Goal: Information Seeking & Learning: Find specific fact

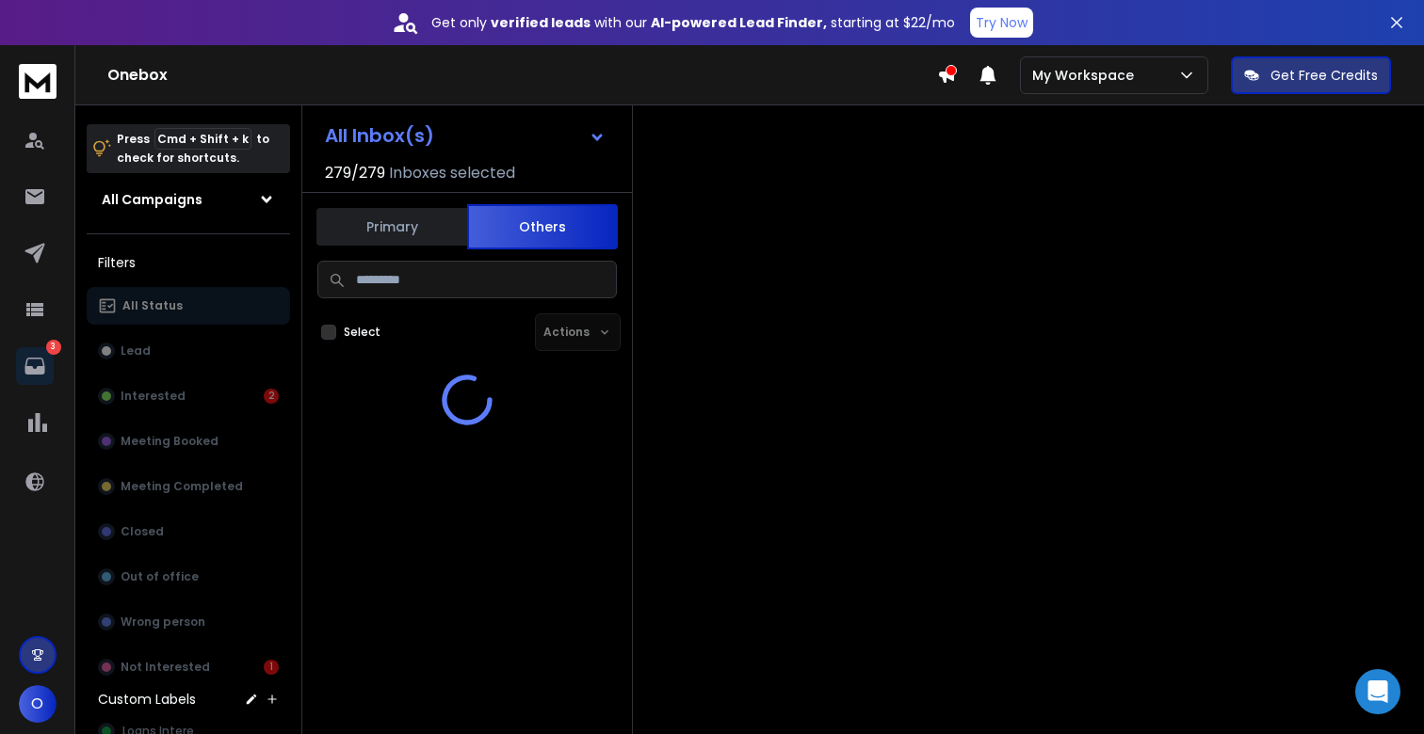
click at [445, 211] on button "Primary" at bounding box center [391, 226] width 151 height 41
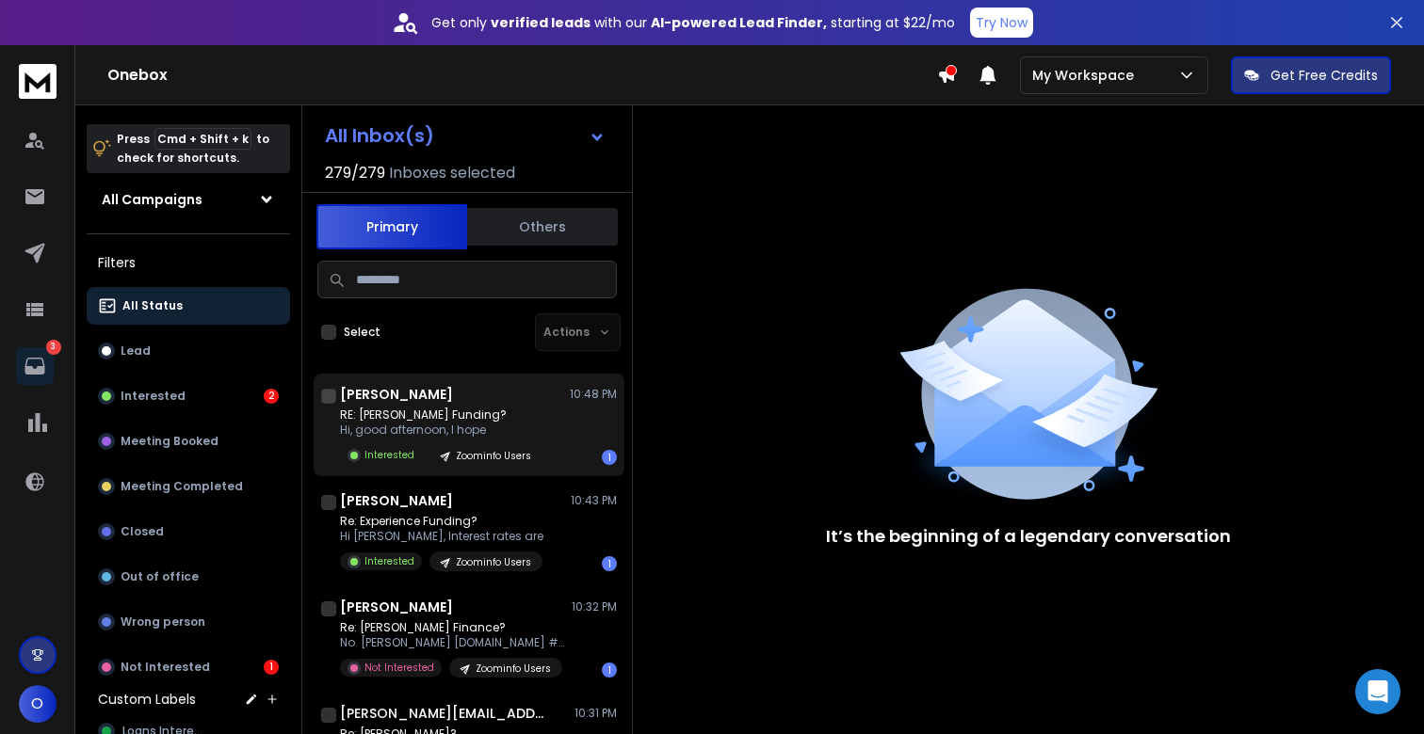
click at [461, 375] on div "[PERSON_NAME] 10:48 PM RE: [PERSON_NAME] Funding? Hi, good afternoon, I hope In…" at bounding box center [469, 425] width 311 height 103
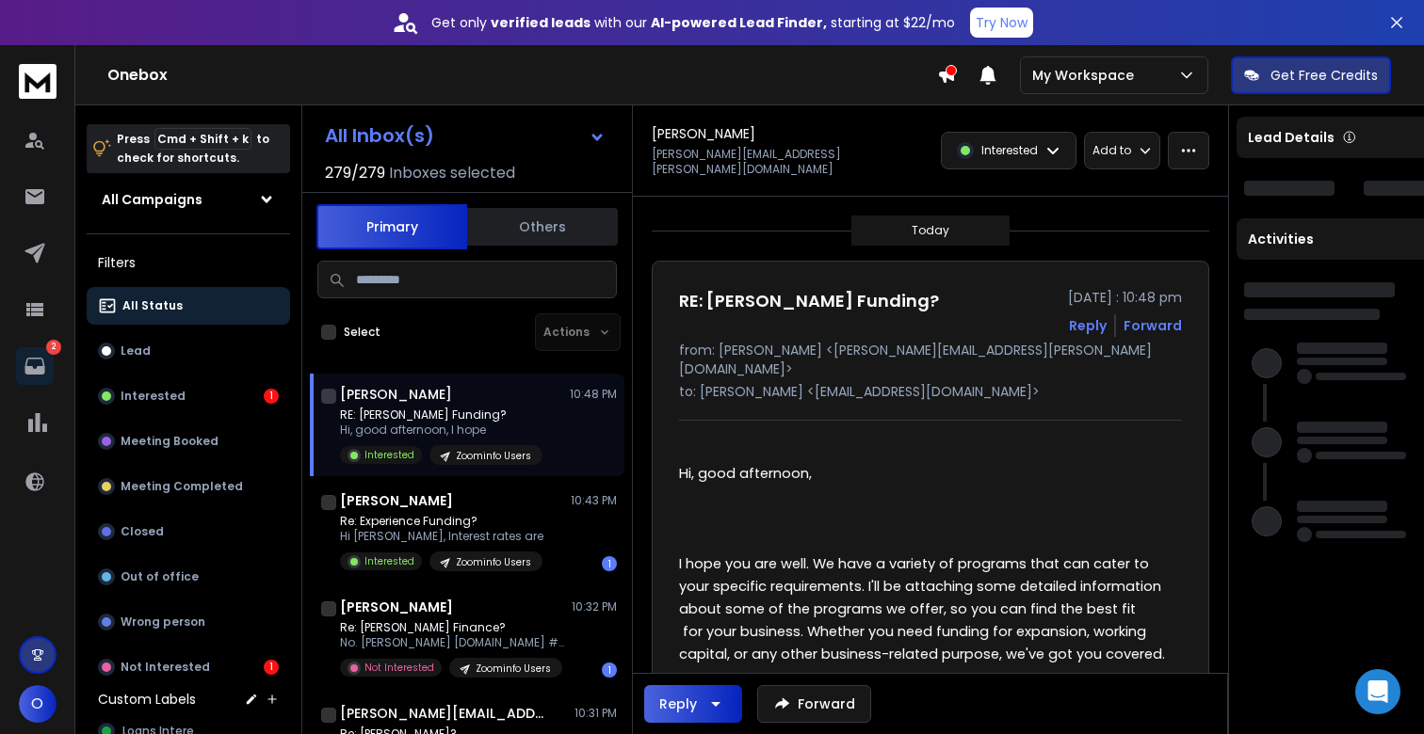
click at [459, 466] on div "[PERSON_NAME] 10:48 PM RE: [PERSON_NAME] Funding? Hi, good afternoon, I hope In…" at bounding box center [469, 425] width 311 height 103
click at [459, 472] on div "[PERSON_NAME] 10:48 PM RE: [PERSON_NAME] Funding? Hi, good afternoon, I hope In…" at bounding box center [469, 425] width 311 height 103
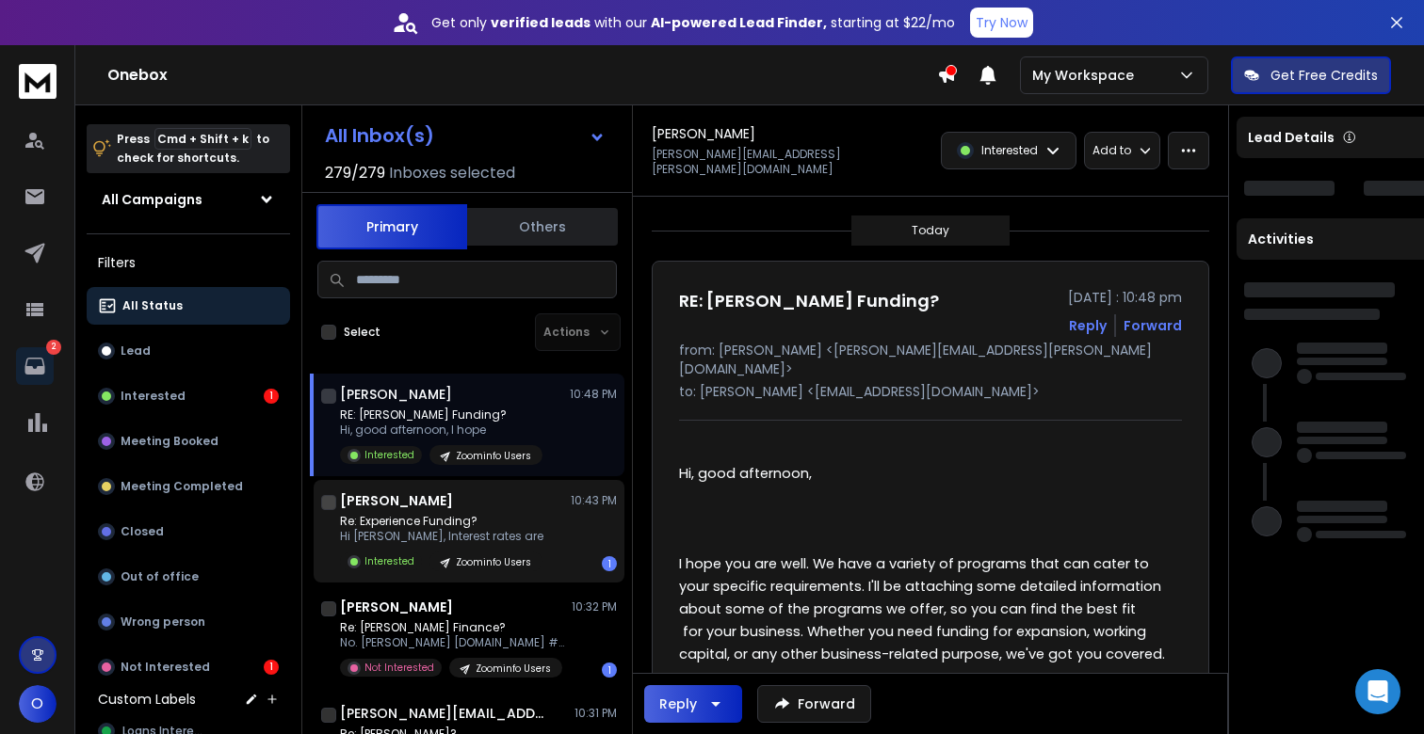
click at [459, 481] on div "[PERSON_NAME] 10:43 PM Re: Experience Funding? Hi [PERSON_NAME], Interest rates…" at bounding box center [469, 531] width 311 height 103
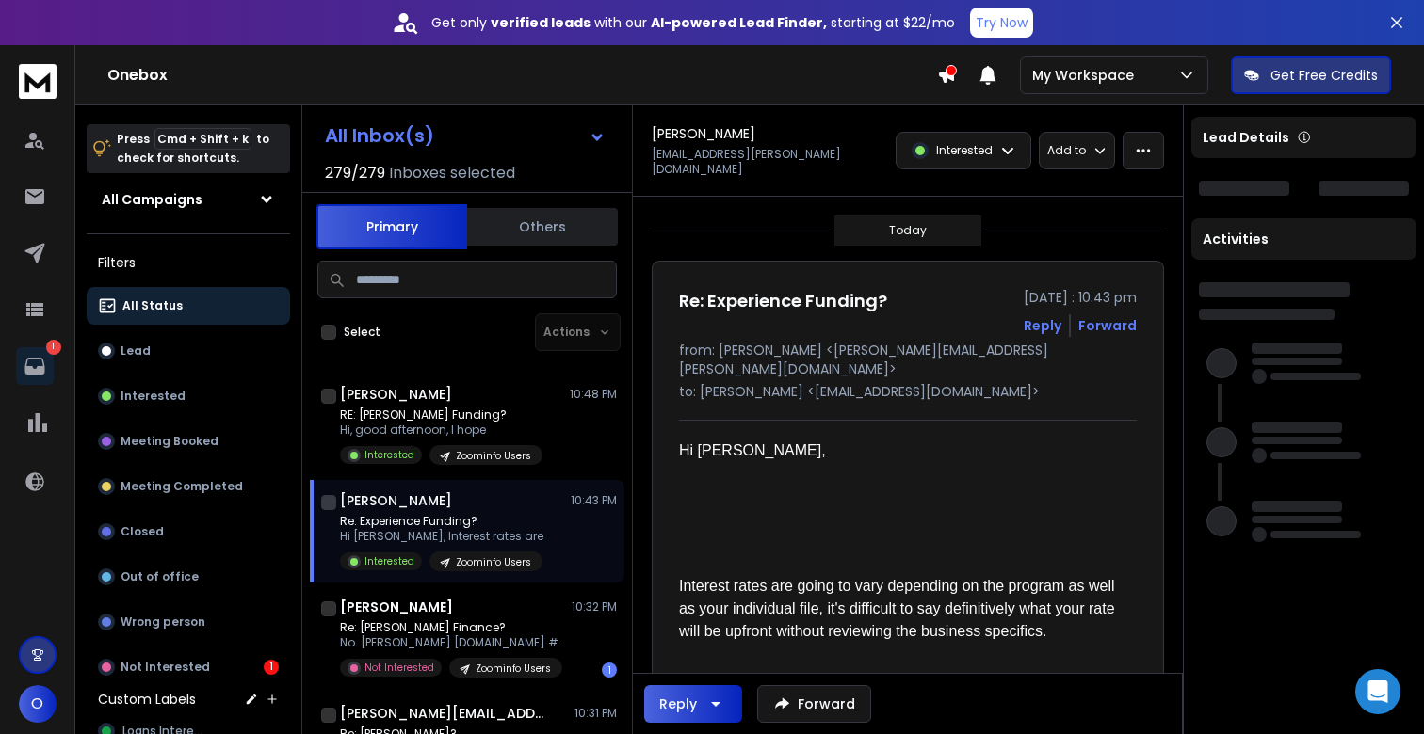
scroll to position [179, 0]
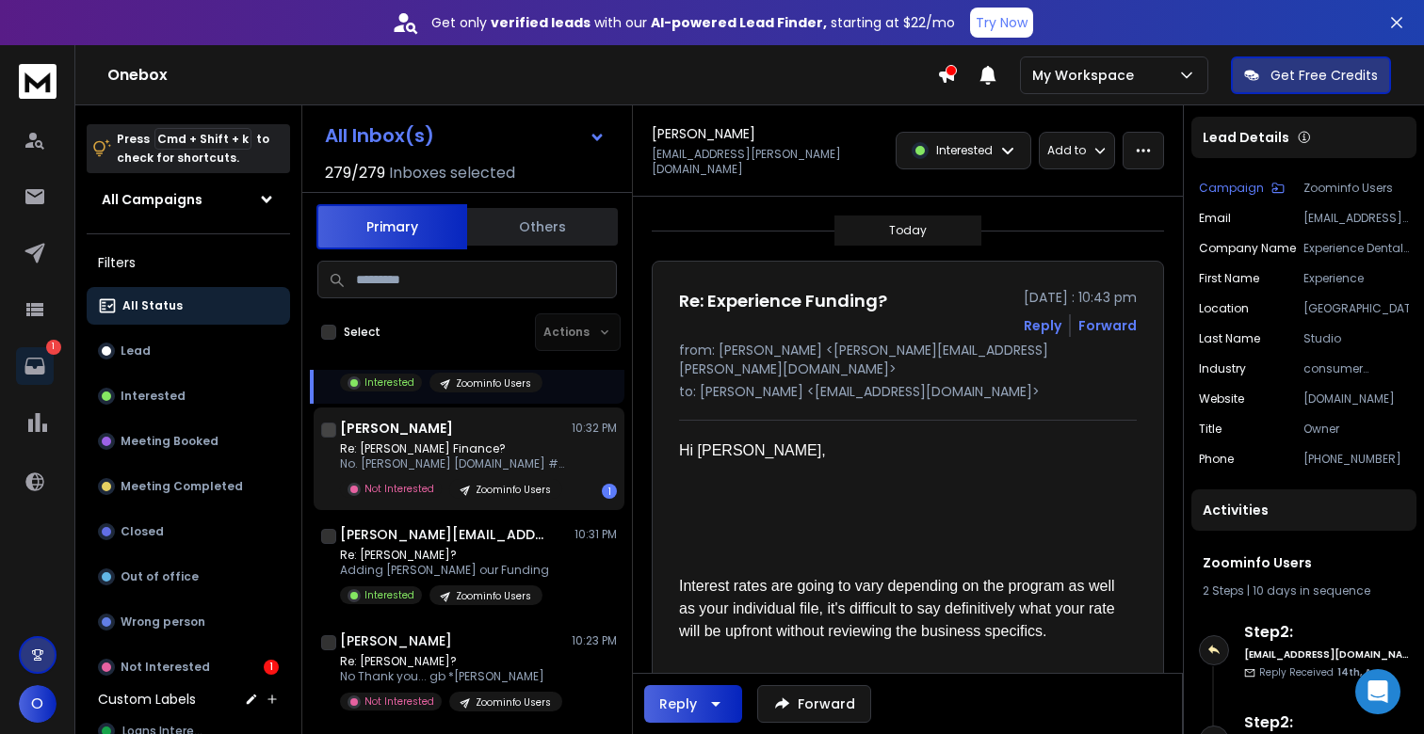
click at [465, 460] on p "No. [PERSON_NAME] [DOMAIN_NAME] #bajabulla Instagram" at bounding box center [453, 464] width 226 height 15
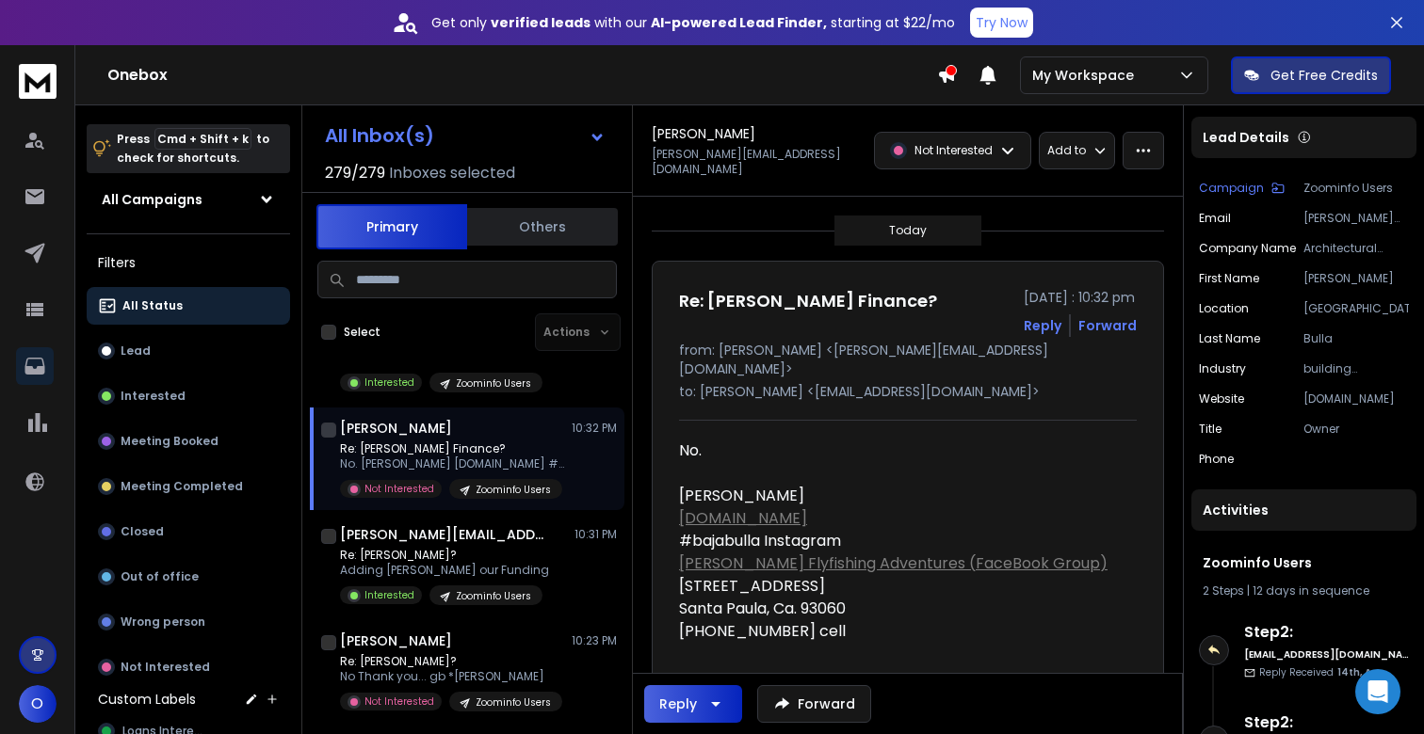
click at [523, 206] on button "Others" at bounding box center [542, 226] width 151 height 41
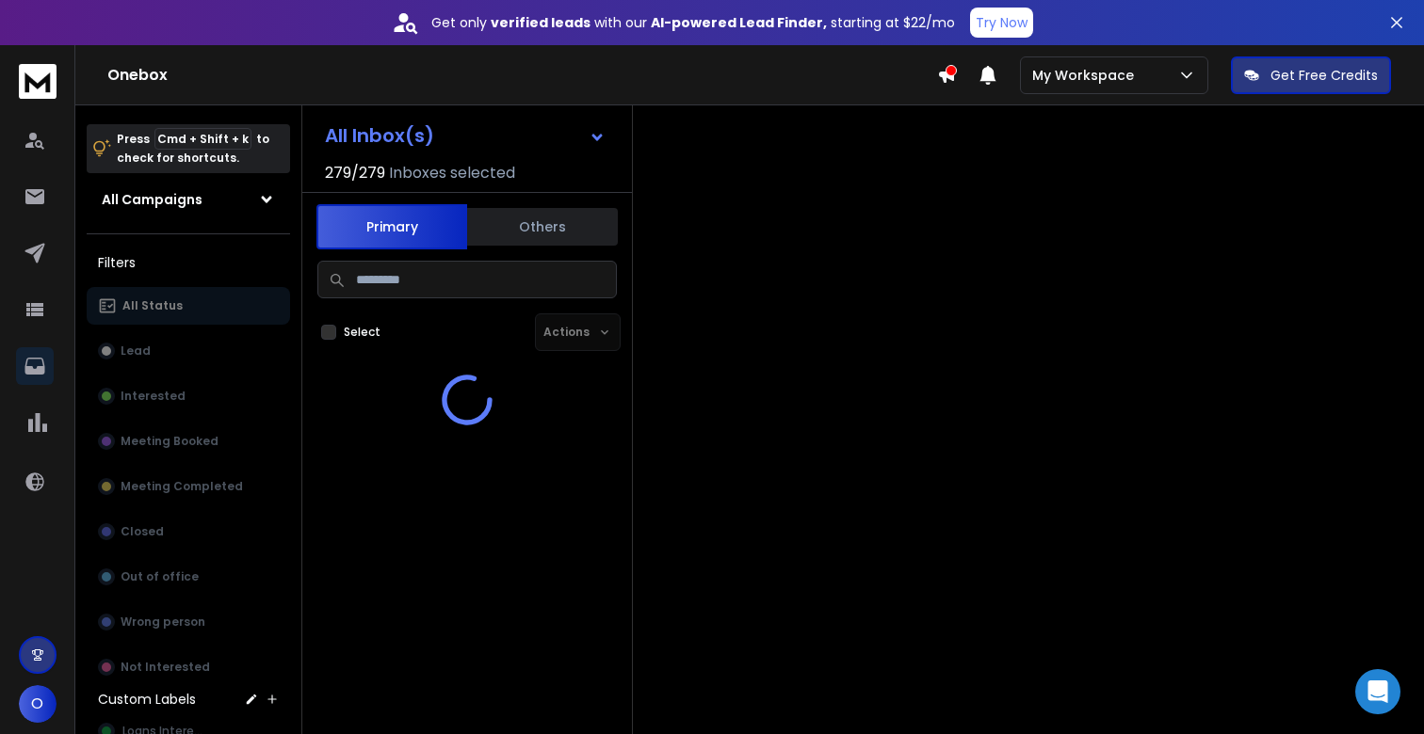
click at [408, 206] on button "Primary" at bounding box center [391, 226] width 151 height 45
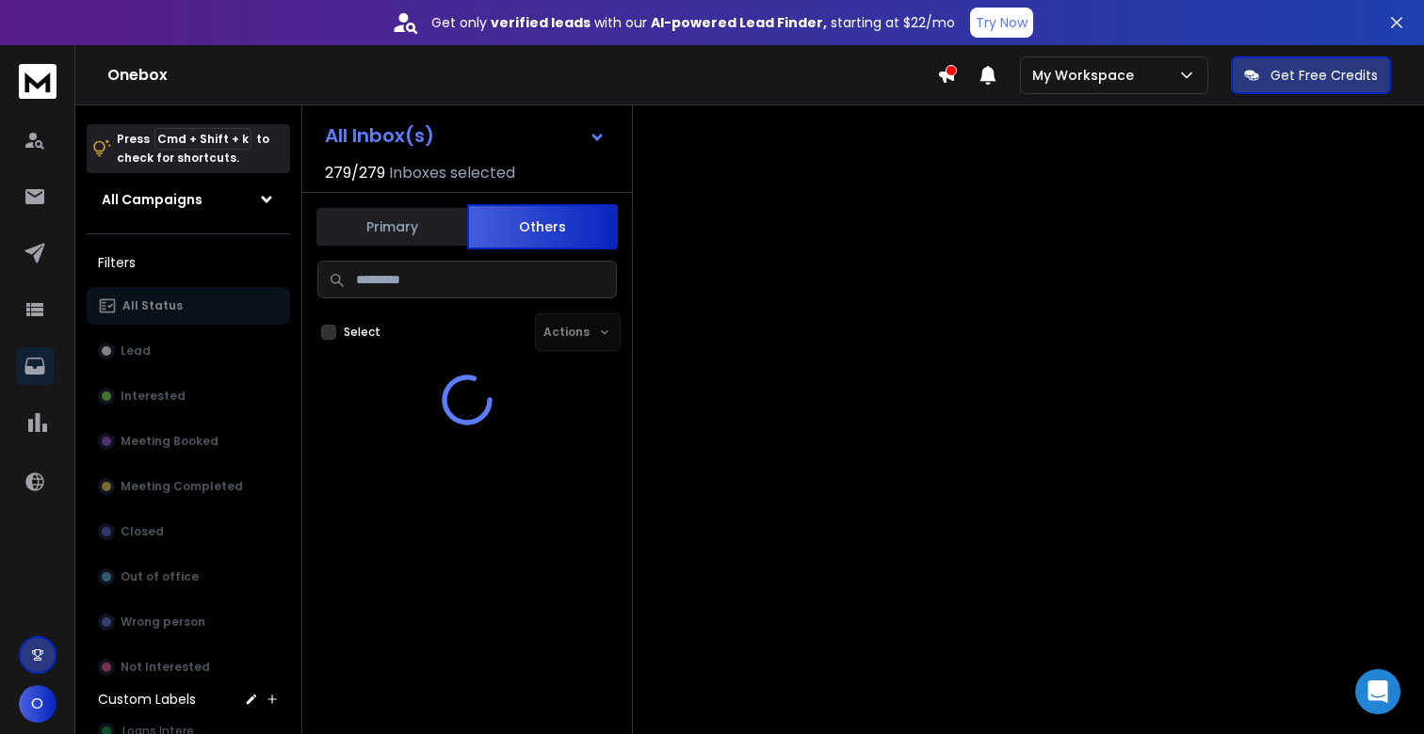
click at [543, 206] on button "Others" at bounding box center [542, 226] width 151 height 45
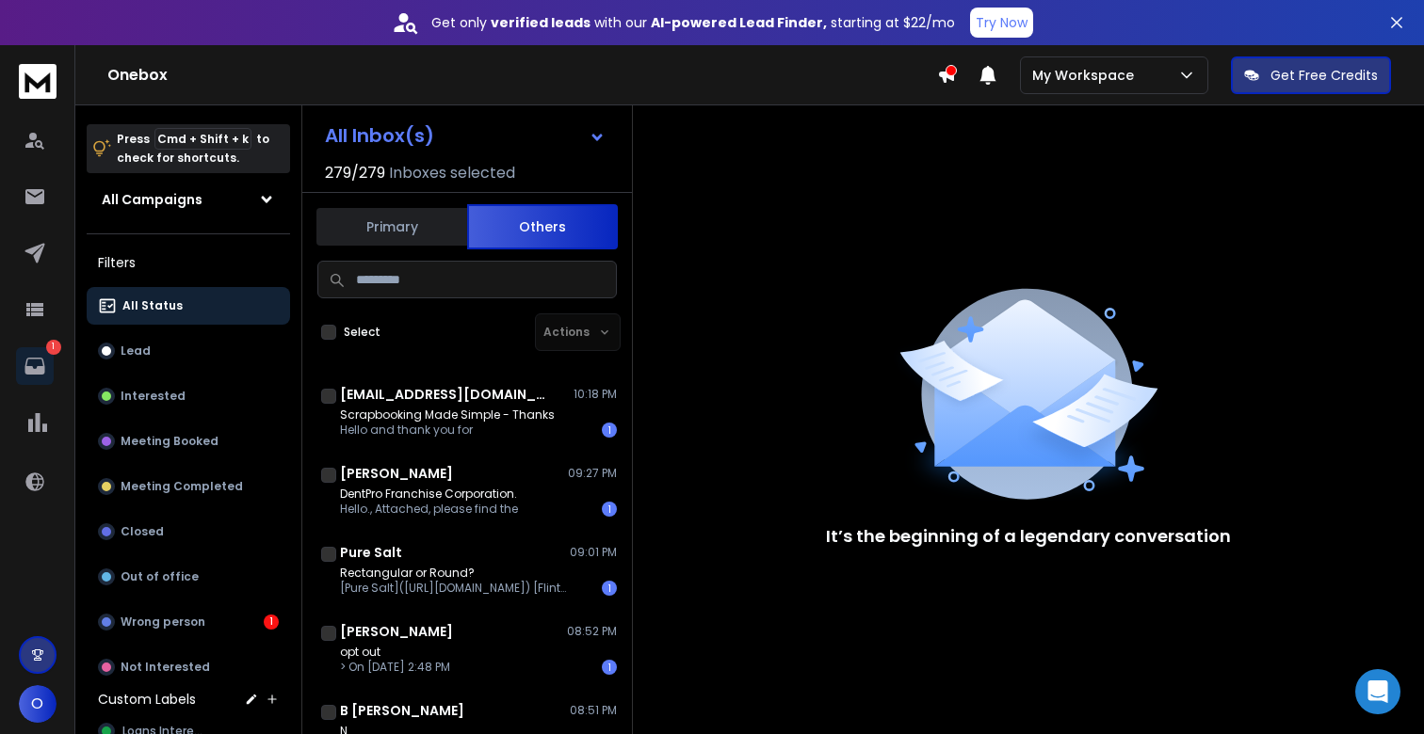
click at [380, 216] on button "Primary" at bounding box center [391, 226] width 151 height 41
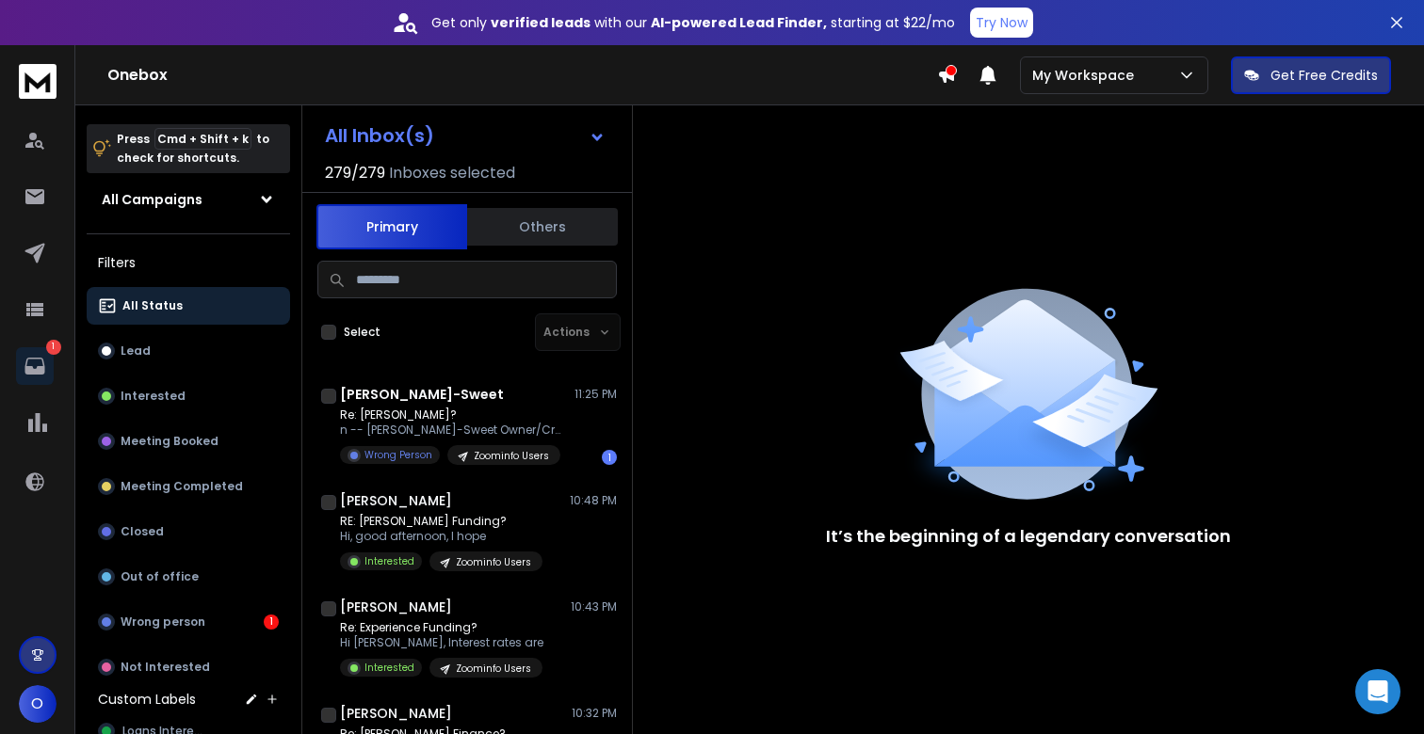
click at [474, 373] on div "[PERSON_NAME]-Sweet 11:25 PM Re: [PERSON_NAME]? n -- [PERSON_NAME]-Sweet Owner/…" at bounding box center [467, 641] width 330 height 543
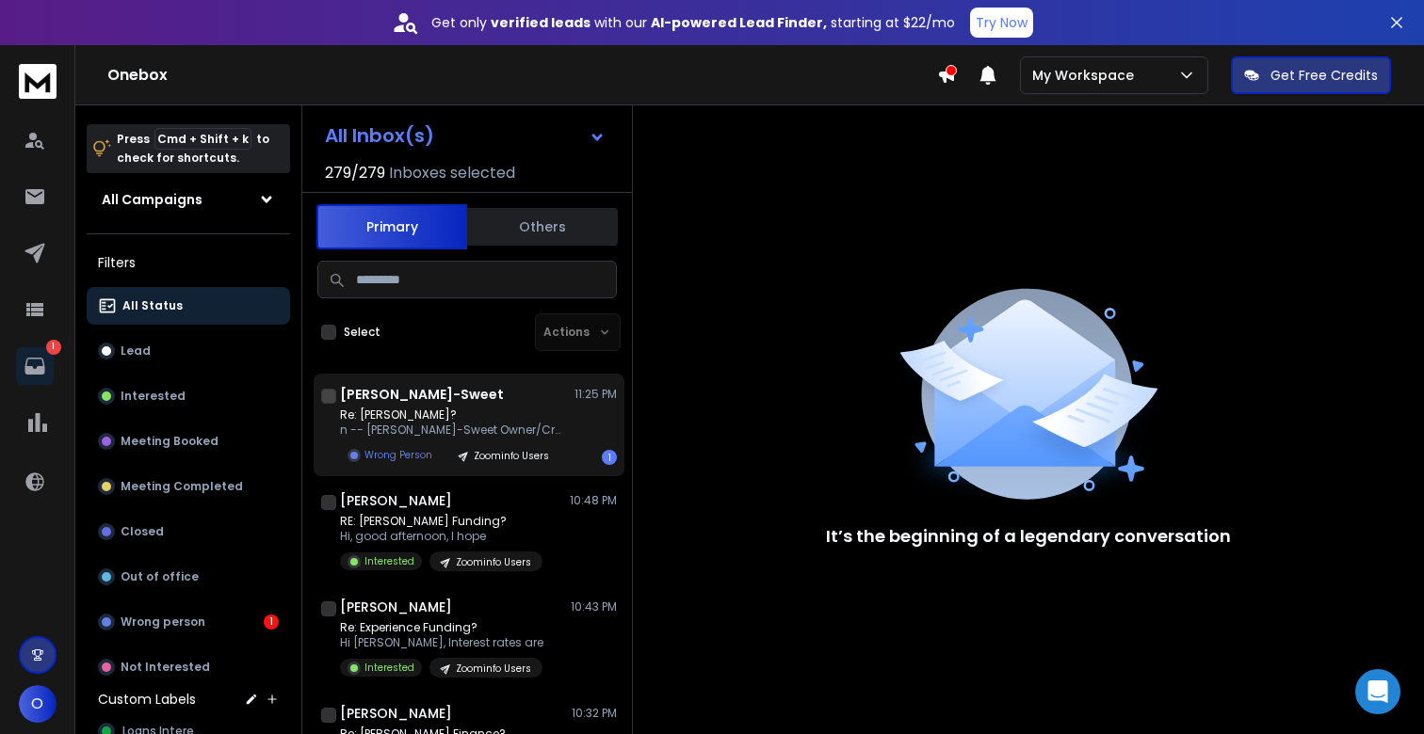
click at [474, 411] on p "Re: [PERSON_NAME]?" at bounding box center [453, 415] width 226 height 15
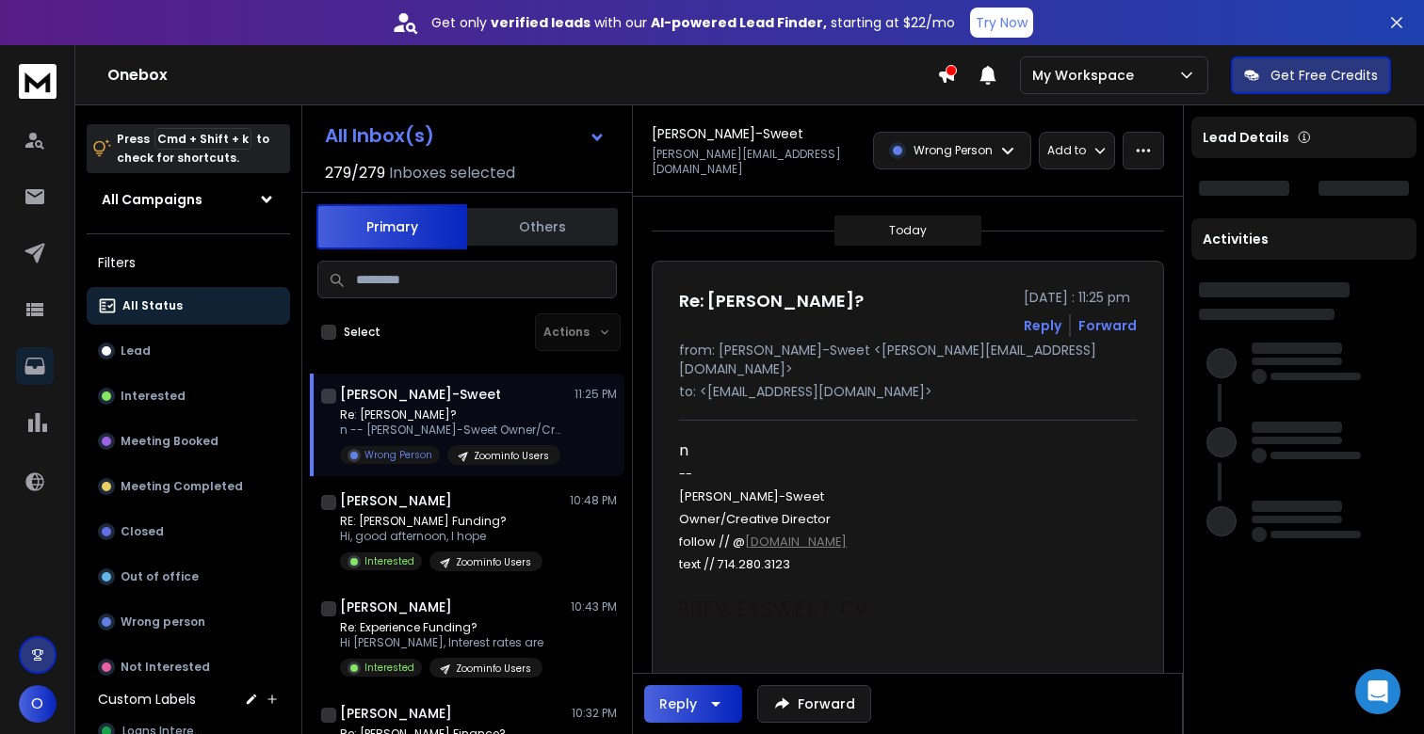
click at [528, 241] on button "Others" at bounding box center [542, 226] width 151 height 41
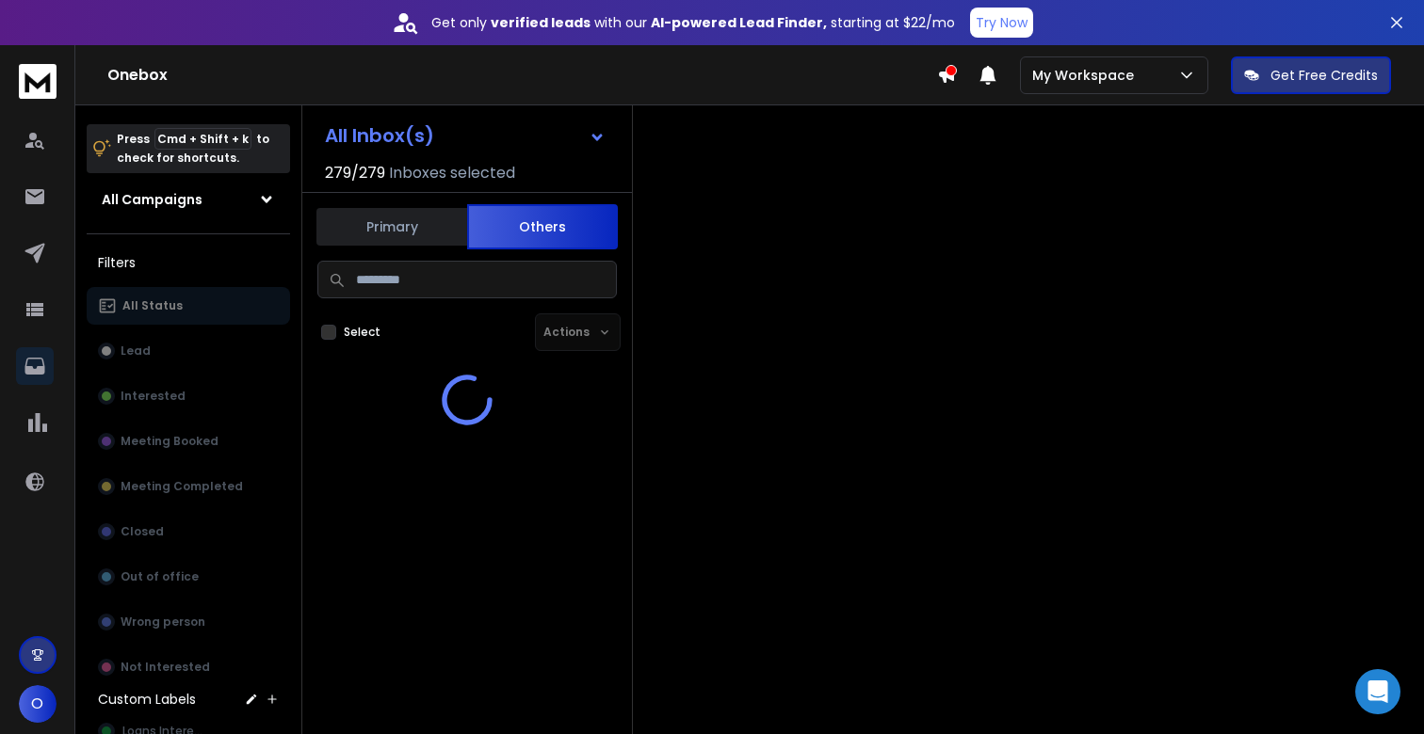
click at [528, 241] on button "Others" at bounding box center [542, 226] width 151 height 45
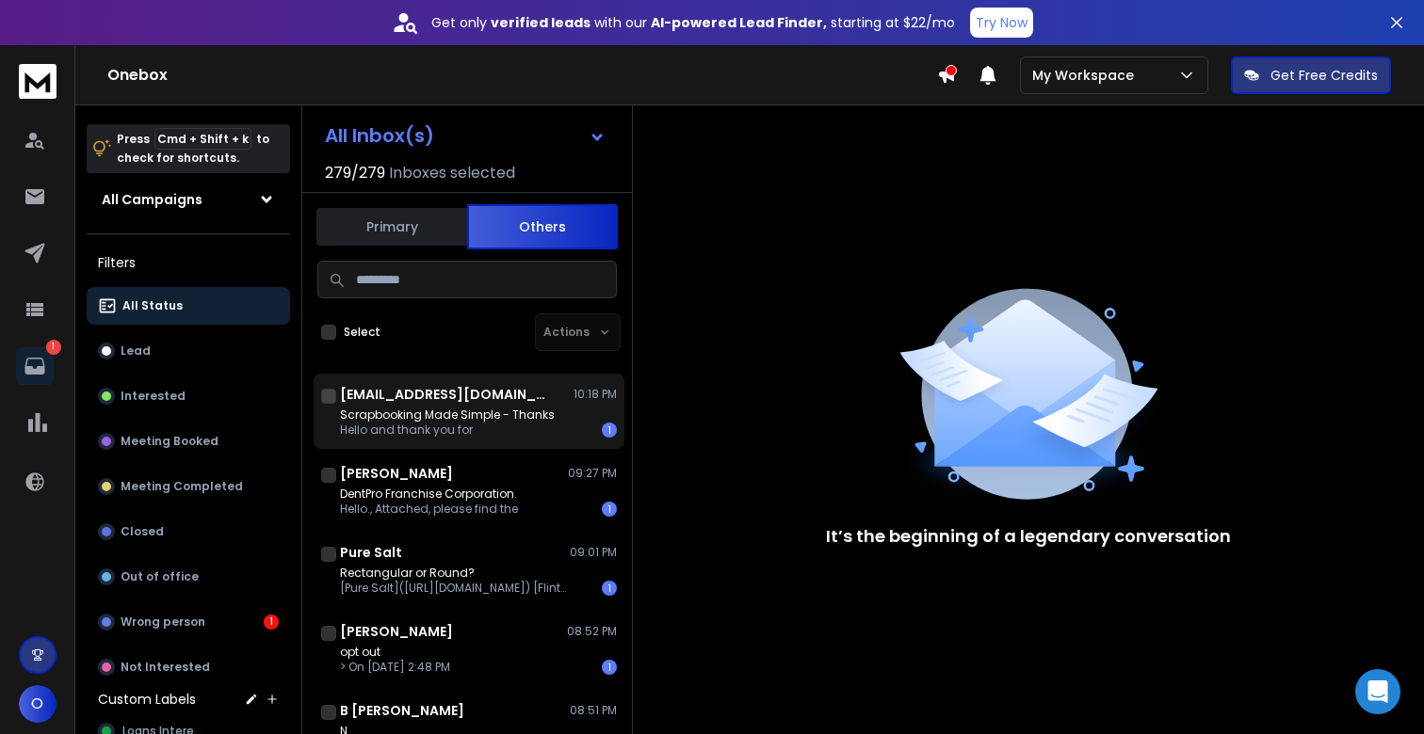
click at [424, 386] on h1 "[EMAIL_ADDRESS][DOMAIN_NAME]" at bounding box center [443, 394] width 207 height 19
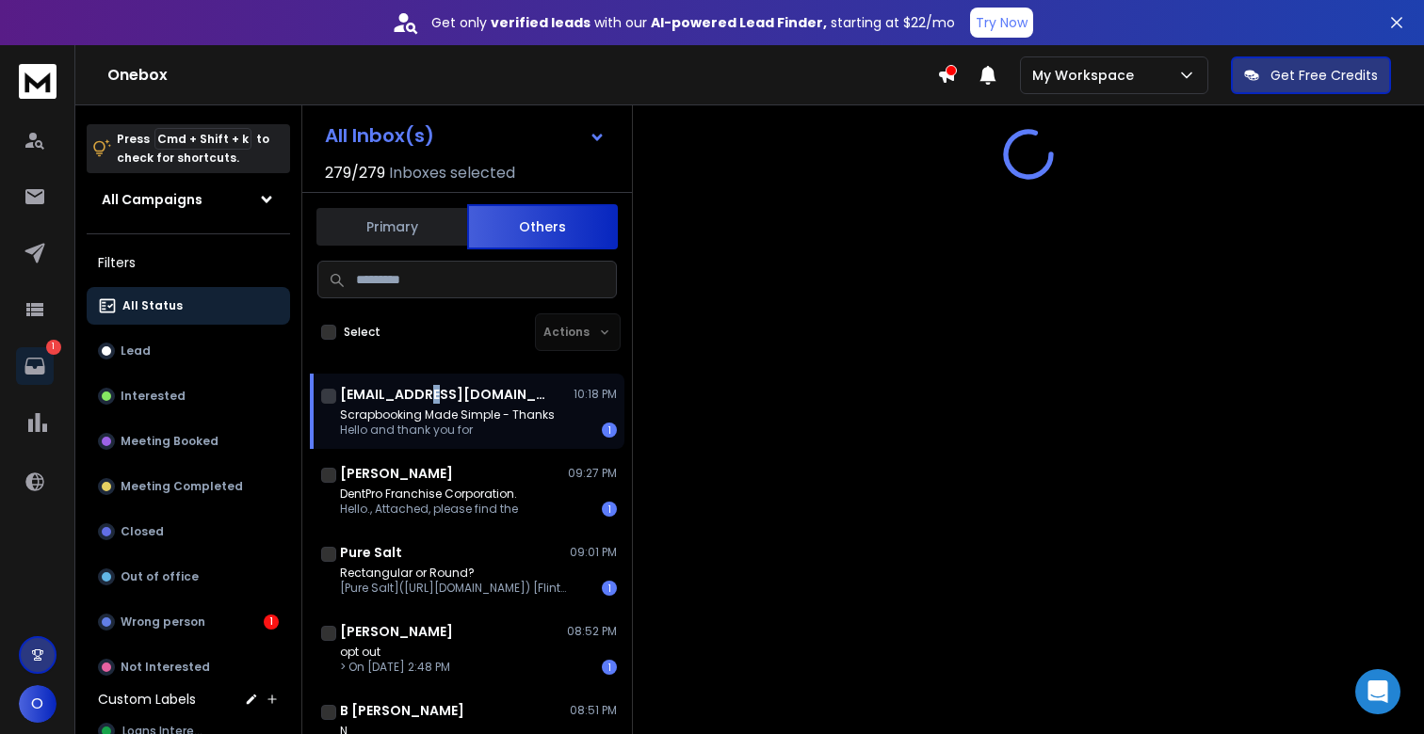
click at [424, 386] on h1 "[EMAIL_ADDRESS][DOMAIN_NAME]" at bounding box center [443, 394] width 207 height 19
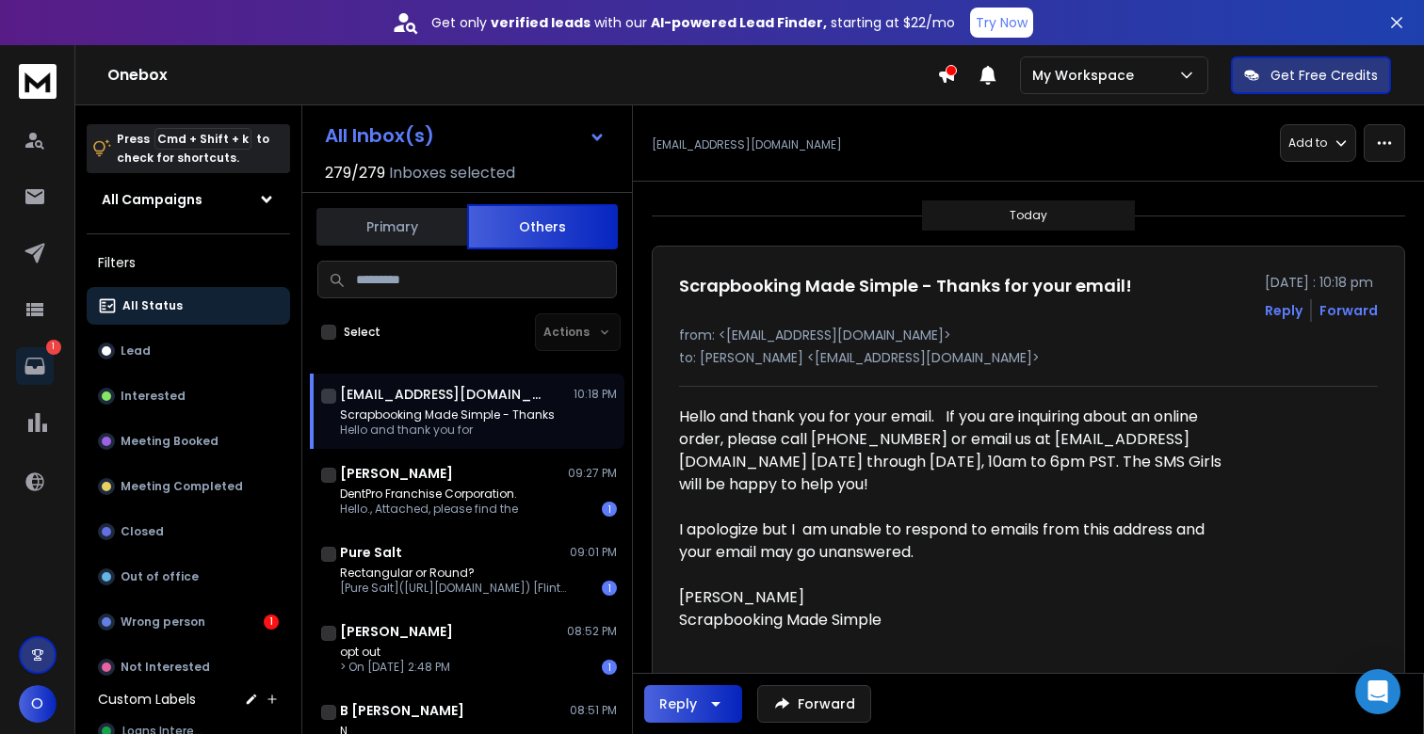
click at [422, 447] on div "[EMAIL_ADDRESS][DOMAIN_NAME] 10:18 PM Scrapbooking Made Simple - Thanks Hello a…" at bounding box center [469, 411] width 311 height 75
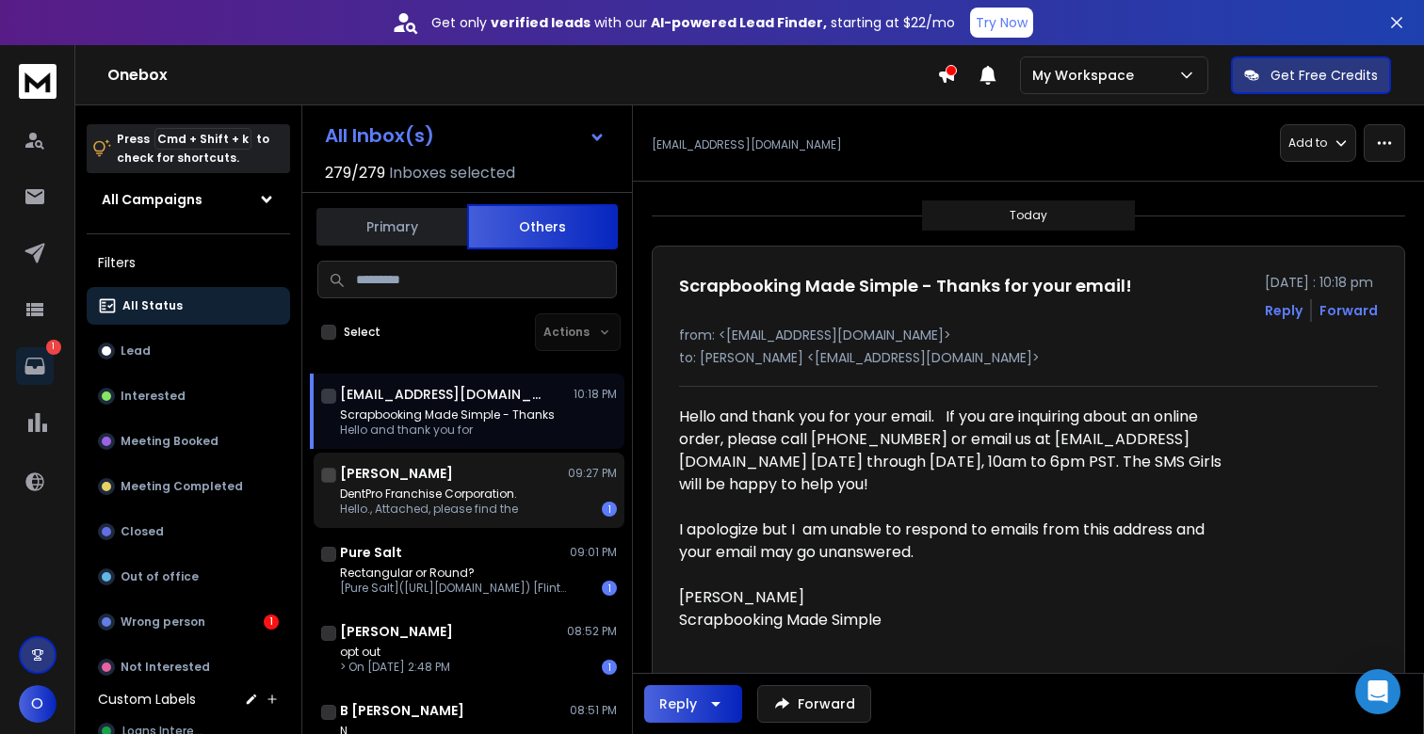
click at [427, 488] on p "DentPro Franchise Corporation." at bounding box center [429, 494] width 178 height 15
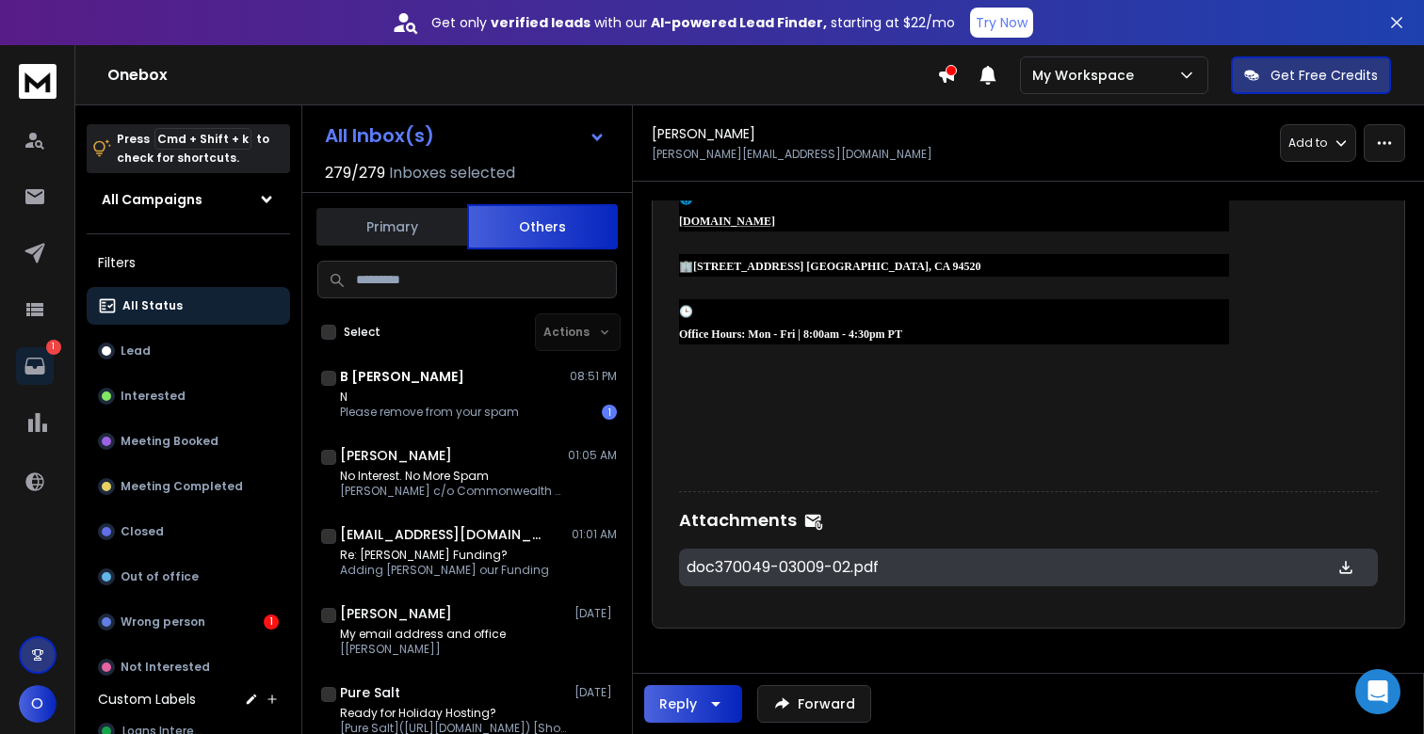
scroll to position [0, 0]
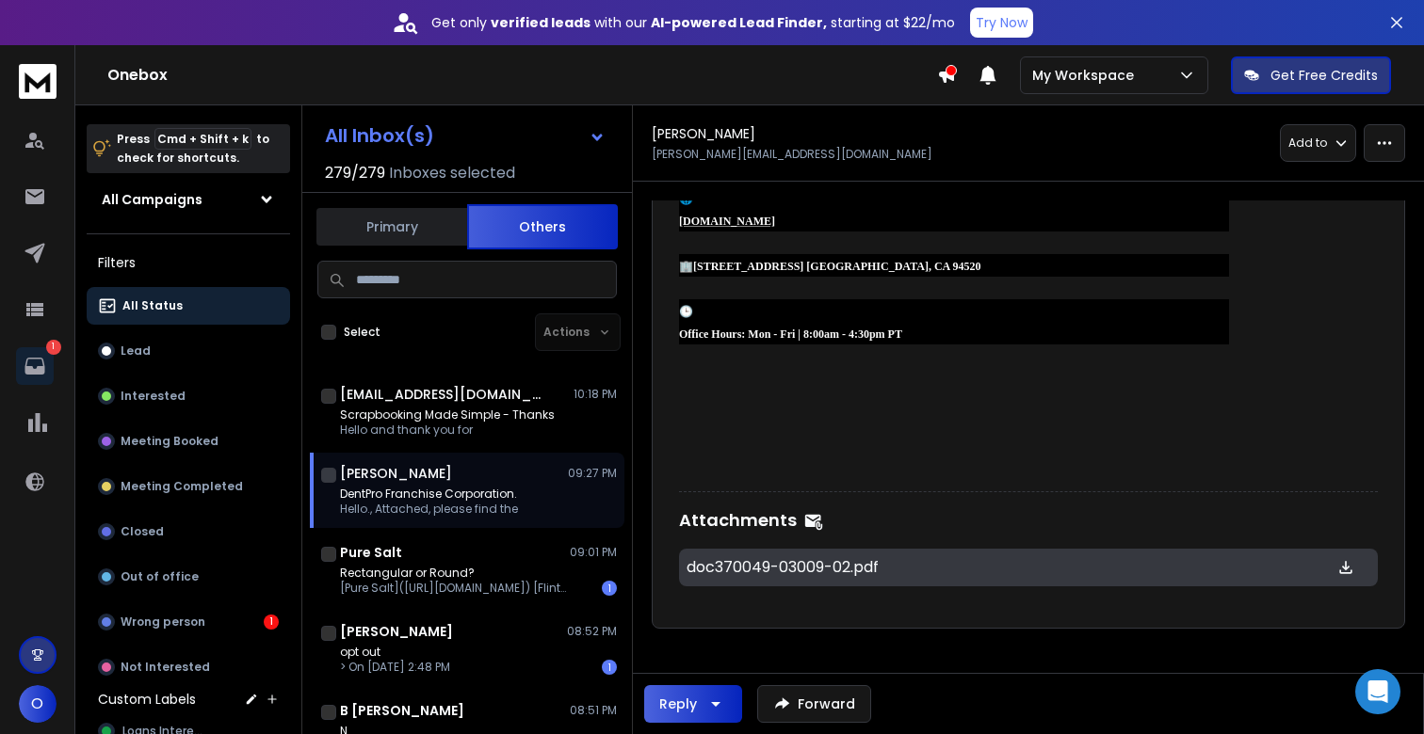
click at [405, 264] on input at bounding box center [466, 280] width 299 height 38
click at [405, 250] on div "Primary Others Select Actions [EMAIL_ADDRESS][DOMAIN_NAME] 10:18 PM Scrapbookin…" at bounding box center [467, 560] width 330 height 705
click at [408, 235] on button "Primary" at bounding box center [391, 226] width 151 height 41
